Goal: Find contact information

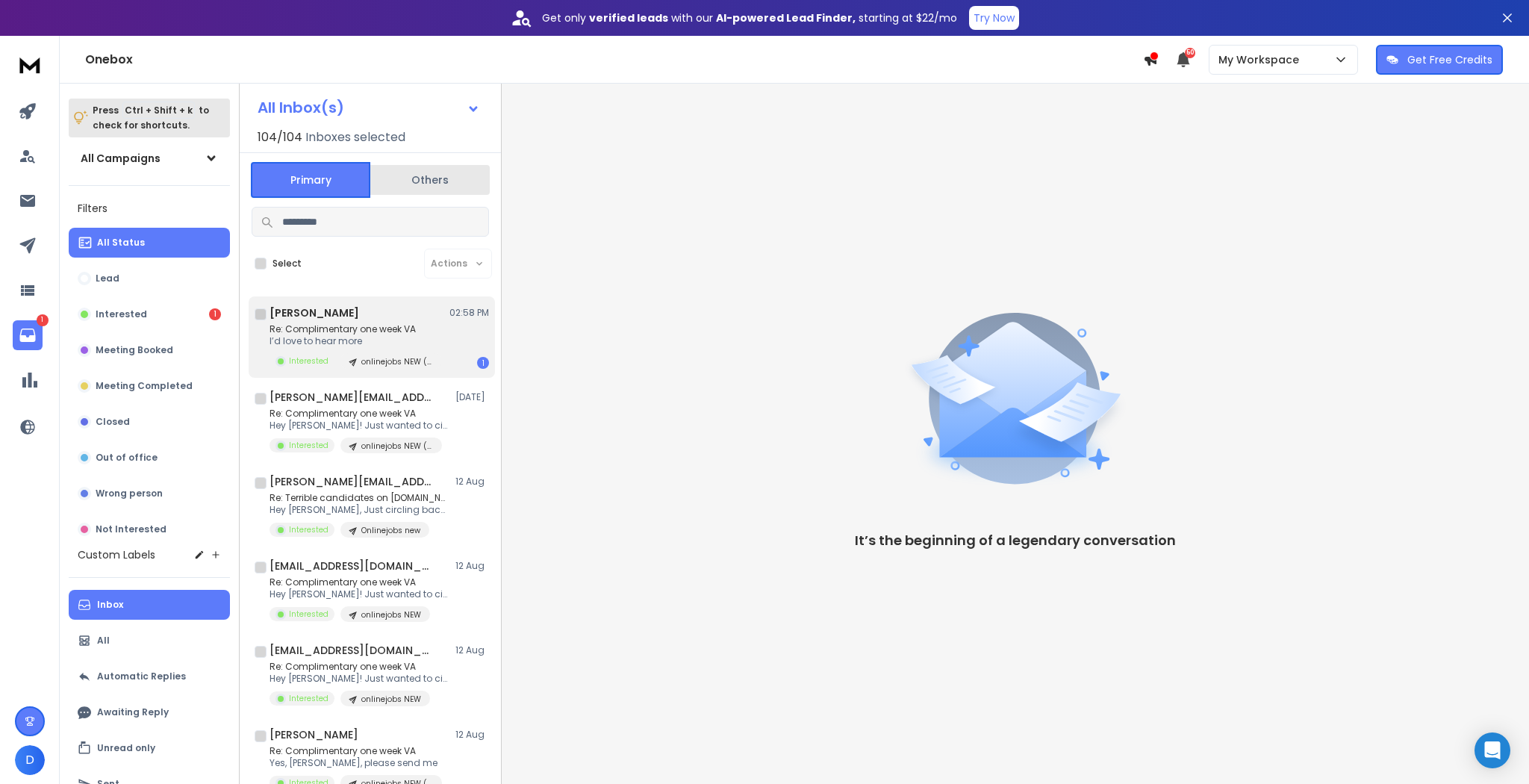
click at [372, 324] on p "Re: Complimentary one week VA" at bounding box center [356, 329] width 173 height 12
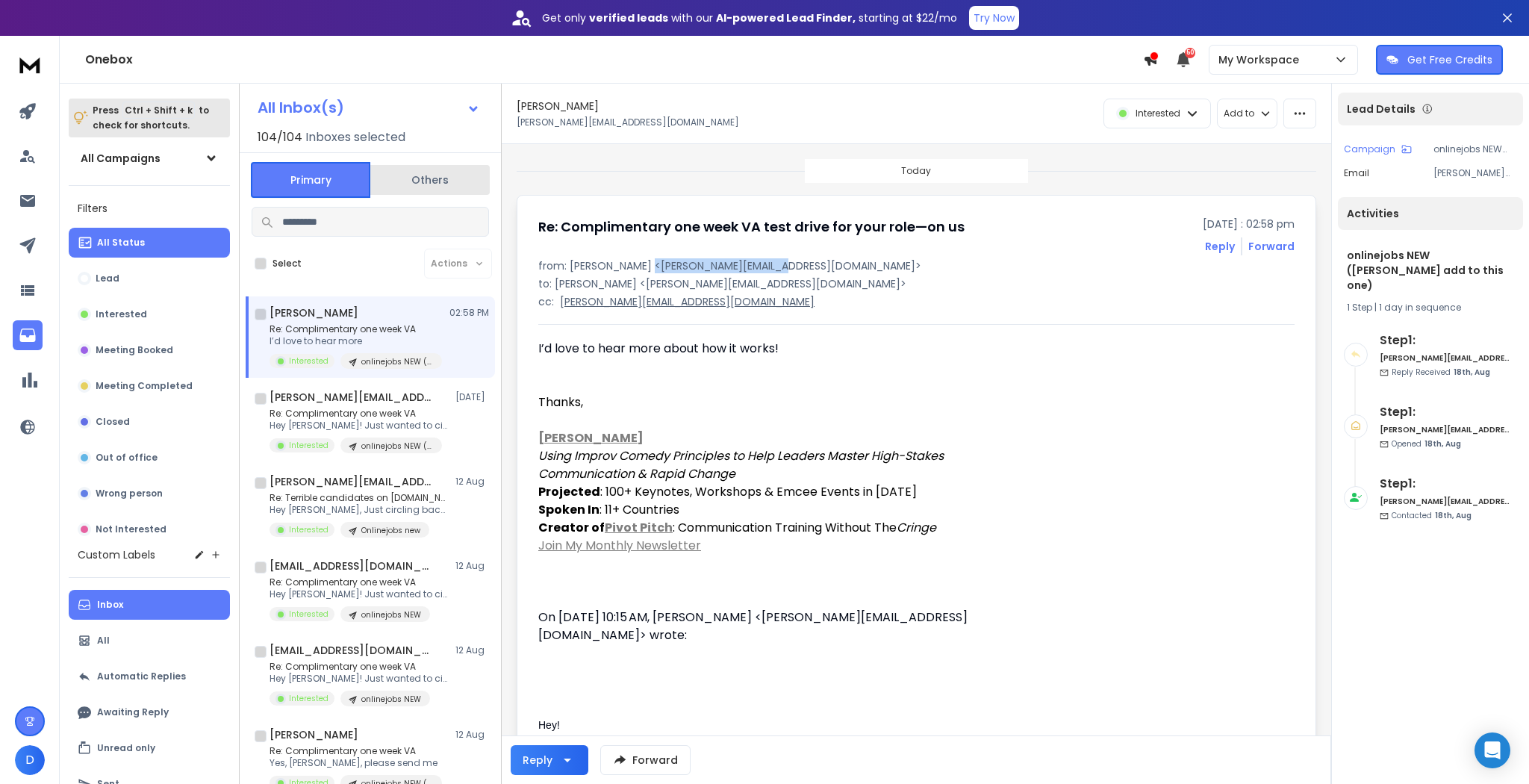
drag, startPoint x: 790, startPoint y: 264, endPoint x: 647, endPoint y: 266, distance: 143.0
click at [647, 266] on p "from: Nathan Minns <nathan@nathanminns.com>" at bounding box center [917, 265] width 757 height 15
copy p "nathan@nathanminns.com"
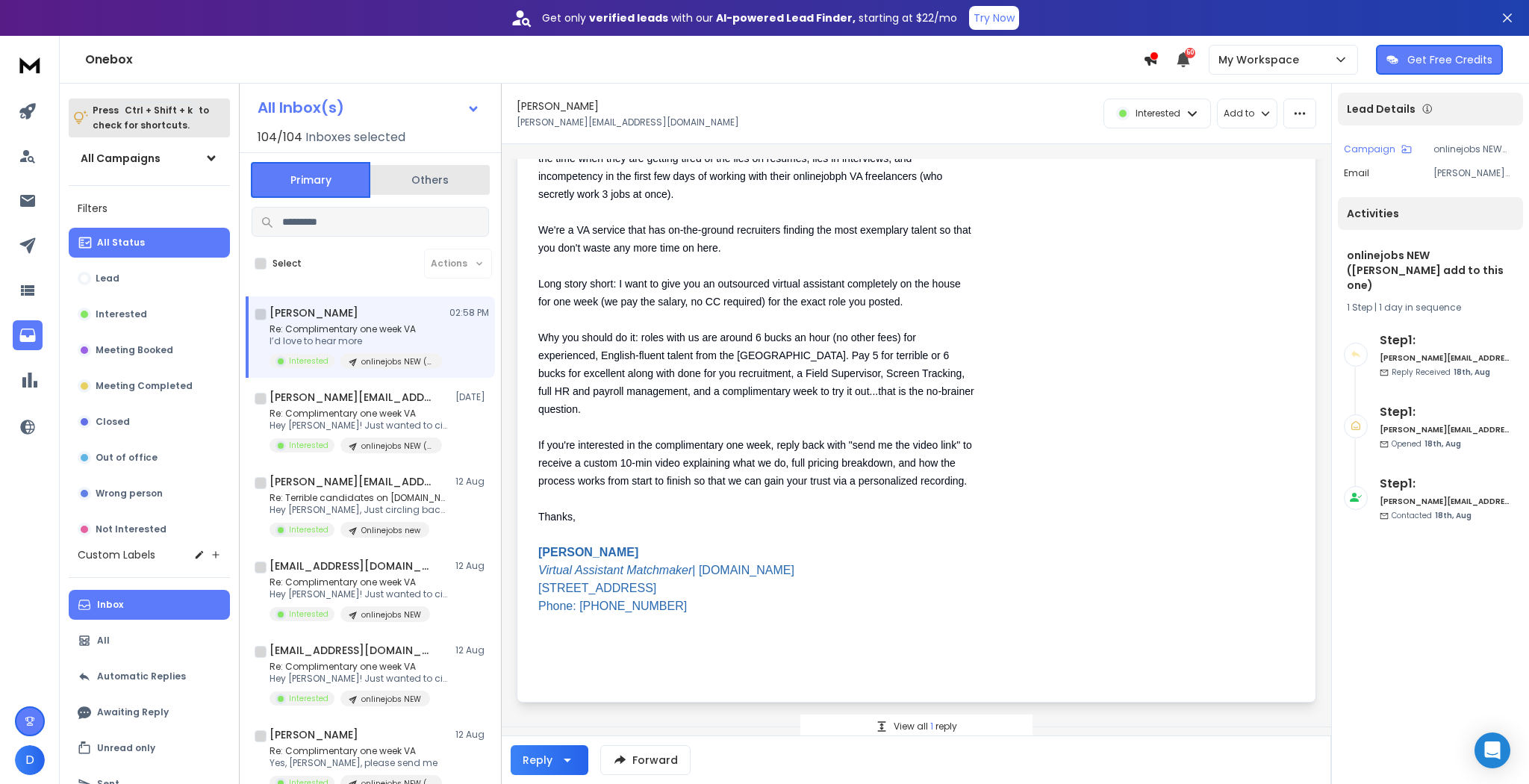
scroll to position [710, 0]
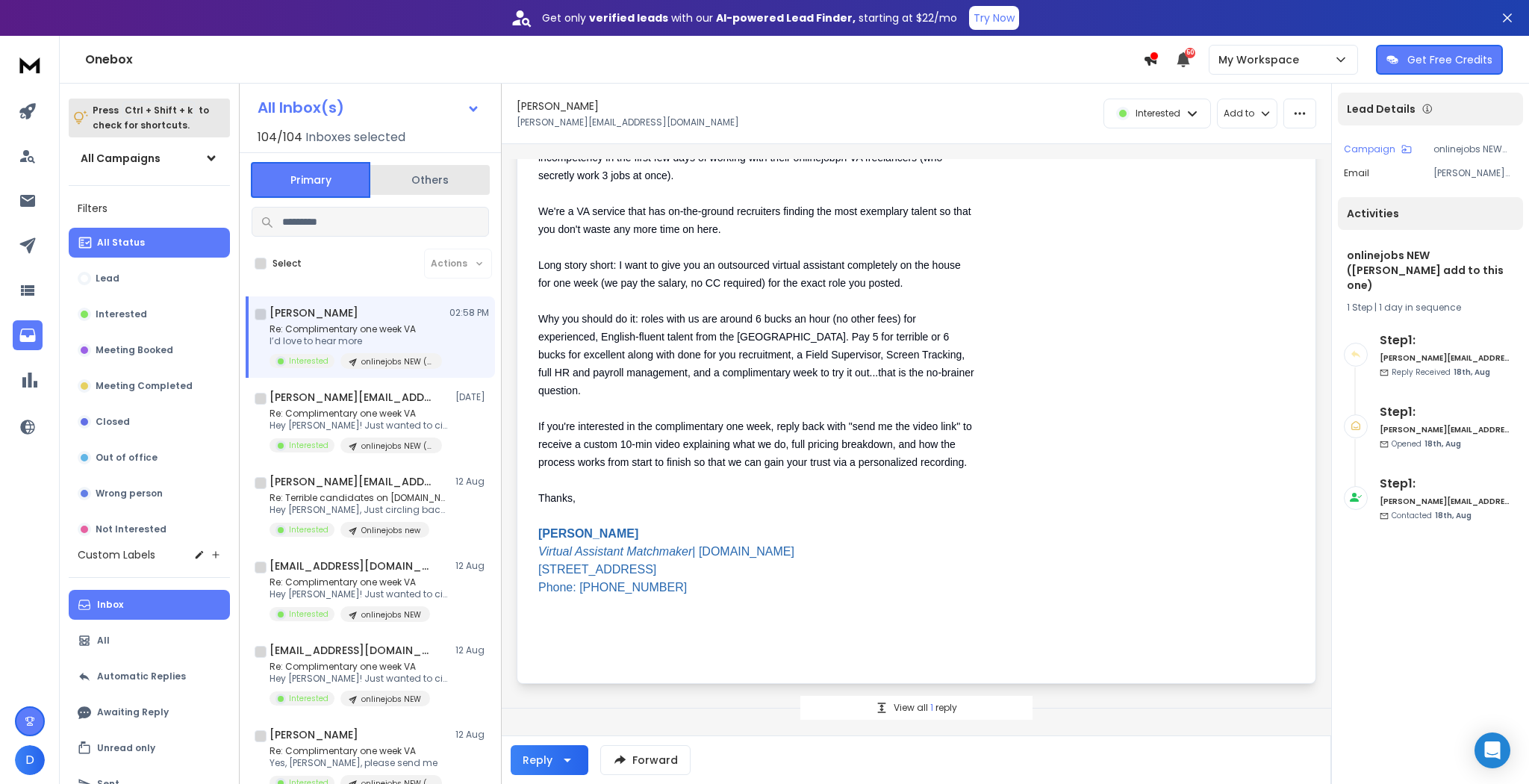
click at [905, 702] on p "View all 1 reply" at bounding box center [925, 707] width 64 height 12
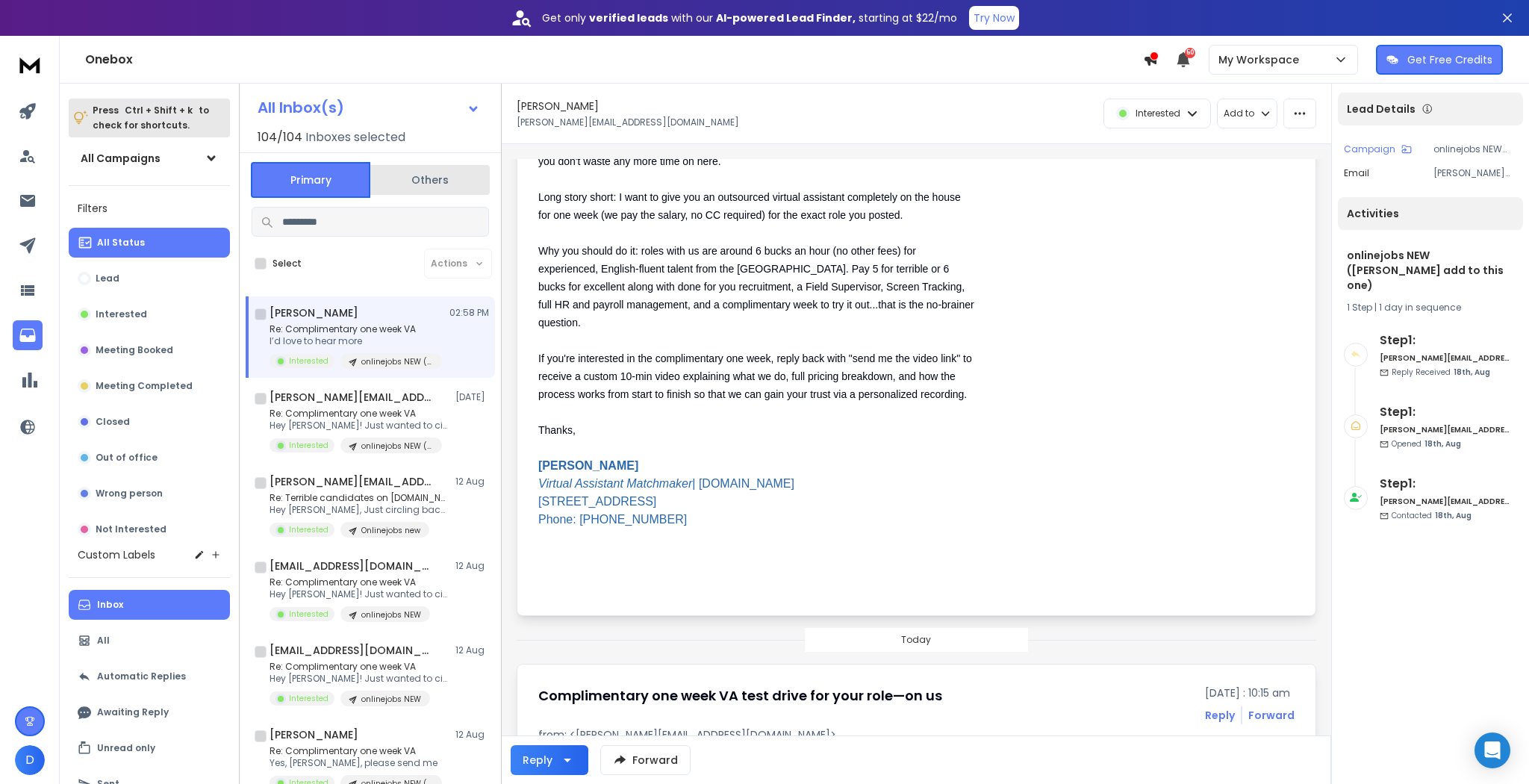
scroll to position [950, 0]
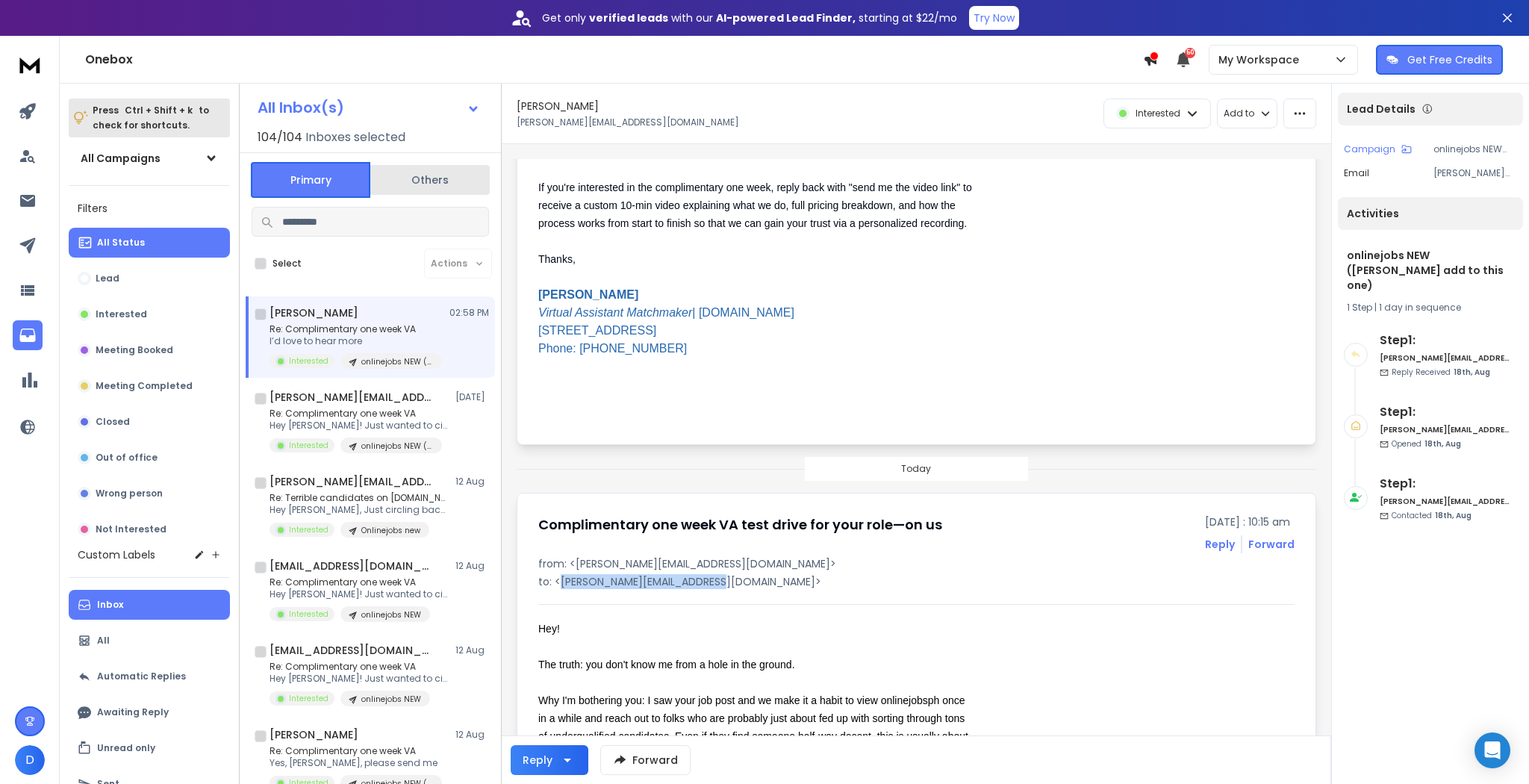
drag, startPoint x: 707, startPoint y: 563, endPoint x: 560, endPoint y: 559, distance: 147.1
click at [560, 574] on p "to: <nathan@greenlightimprov.com>" at bounding box center [917, 581] width 757 height 15
copy p "nathan@greenlightimprov.com"
click at [703, 574] on p "to: <nathan@greenlightimprov.com>" at bounding box center [917, 581] width 757 height 15
drag, startPoint x: 721, startPoint y: 563, endPoint x: 606, endPoint y: 558, distance: 115.1
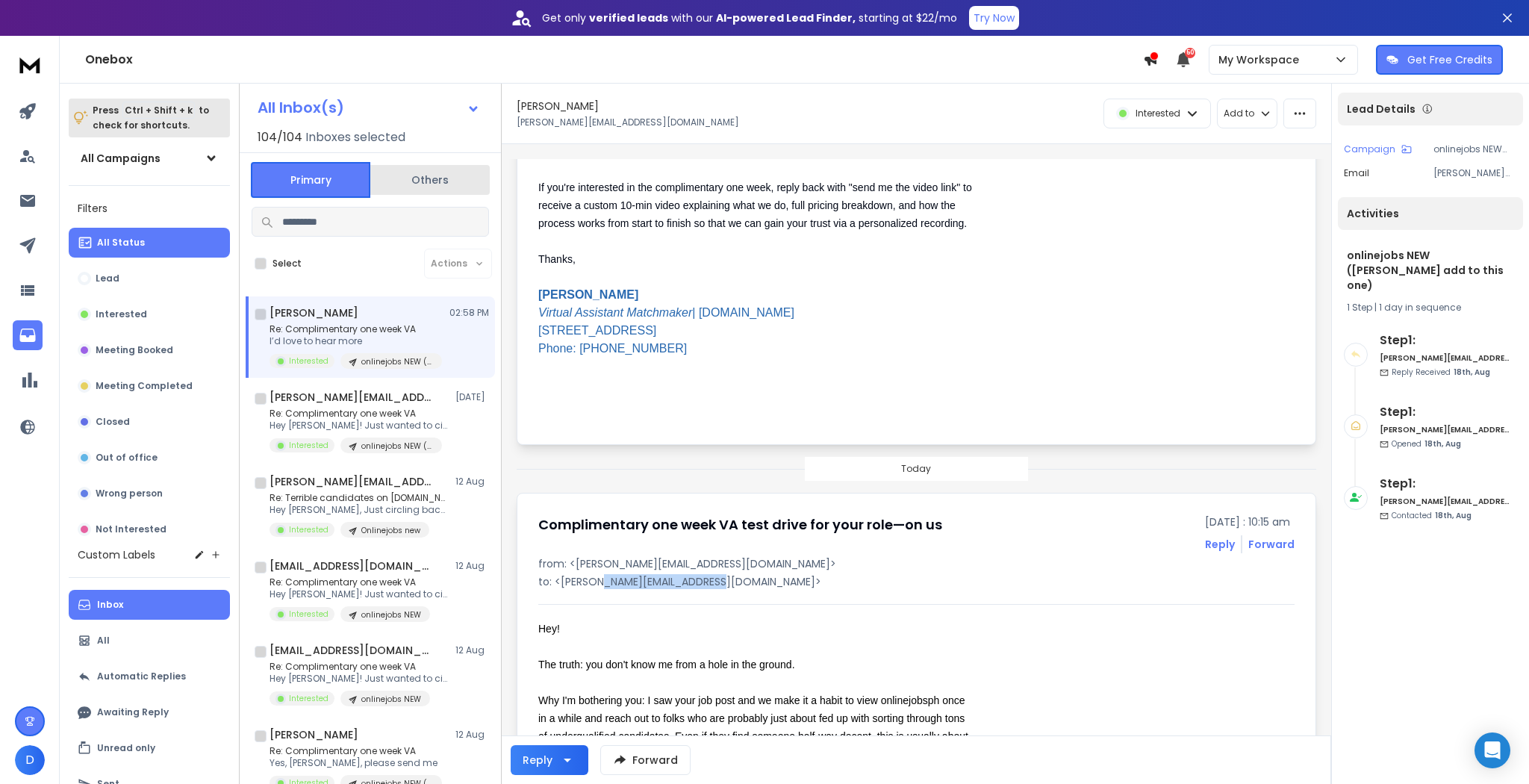
click at [606, 574] on p "to: <nathan@greenlightimprov.com>" at bounding box center [917, 581] width 757 height 15
copy p "greenlightimprov.com"
